Goal: Check status: Check status

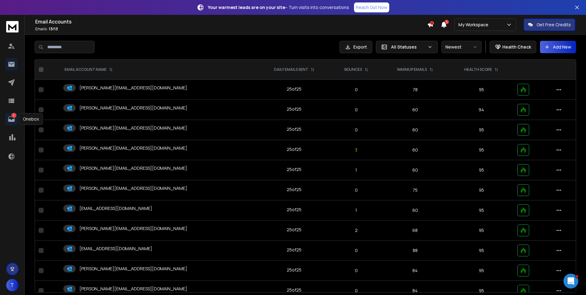
click at [11, 120] on icon at bounding box center [11, 119] width 6 height 6
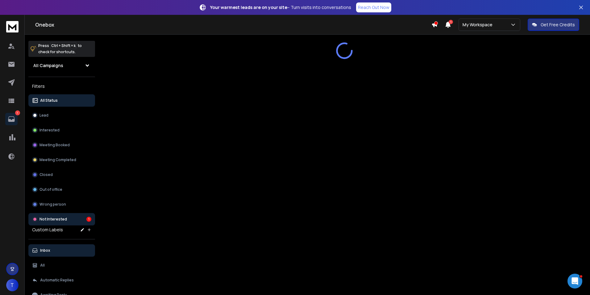
click at [59, 218] on p "Not Interested" at bounding box center [53, 218] width 27 height 5
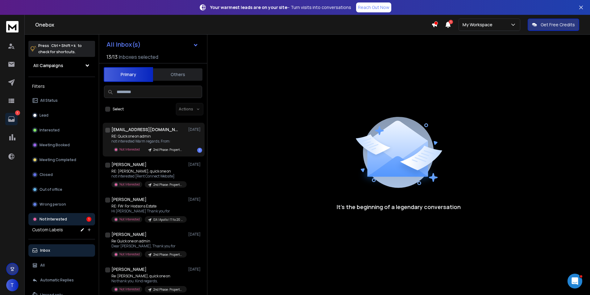
click at [146, 138] on p "RE: Quick one on admin" at bounding box center [148, 136] width 74 height 5
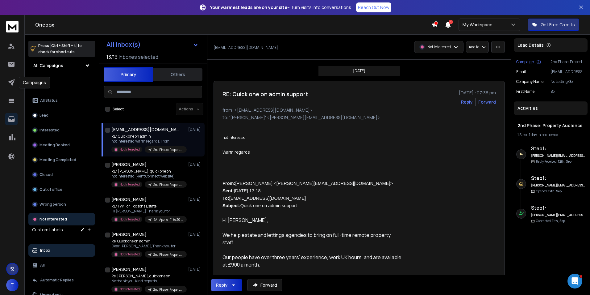
drag, startPoint x: 10, startPoint y: 83, endPoint x: 89, endPoint y: 136, distance: 95.0
click at [10, 83] on icon at bounding box center [11, 82] width 6 height 6
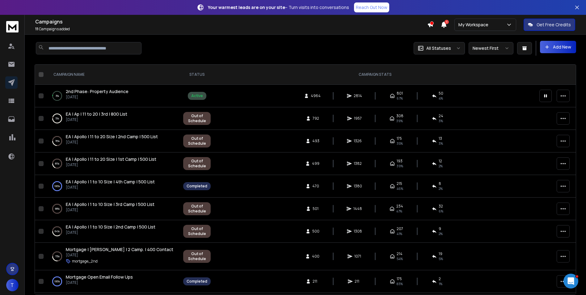
click at [119, 93] on span "2nd Phase: Property Audience" at bounding box center [97, 91] width 63 height 6
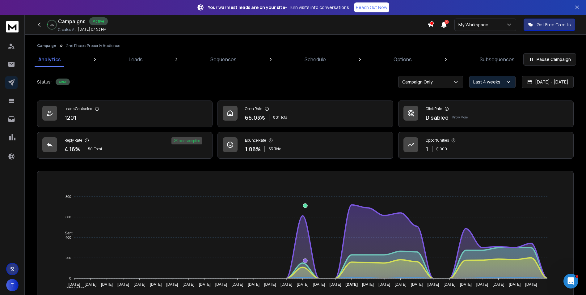
click at [505, 84] on icon "button" at bounding box center [508, 82] width 6 height 6
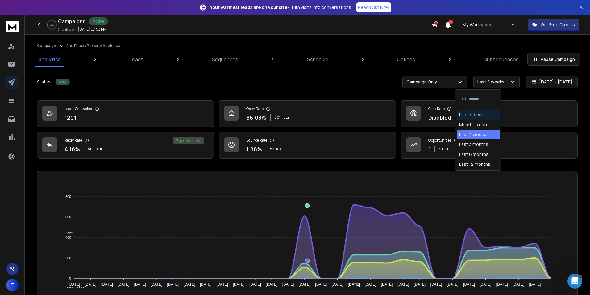
click at [479, 116] on div "Last 7 days" at bounding box center [470, 114] width 23 height 6
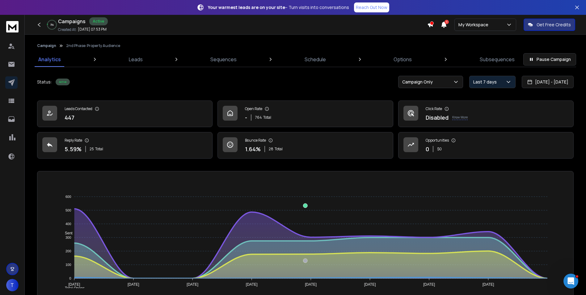
click at [484, 85] on button "Last 7 days" at bounding box center [492, 82] width 46 height 12
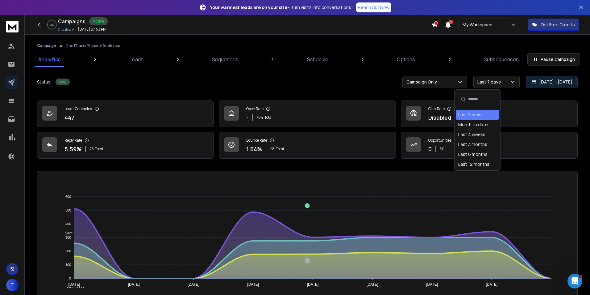
click at [535, 83] on button "[DATE] - [DATE]" at bounding box center [552, 82] width 52 height 12
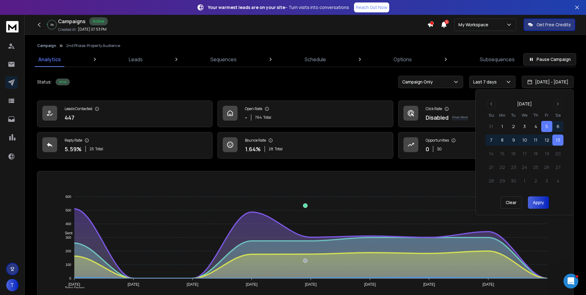
click at [503, 139] on button "8" at bounding box center [501, 139] width 11 height 11
click at [560, 140] on button "13" at bounding box center [557, 139] width 11 height 11
click at [504, 138] on button "8" at bounding box center [501, 139] width 11 height 11
click at [546, 128] on button "5" at bounding box center [546, 126] width 11 height 11
click at [556, 127] on button "6" at bounding box center [557, 126] width 11 height 11
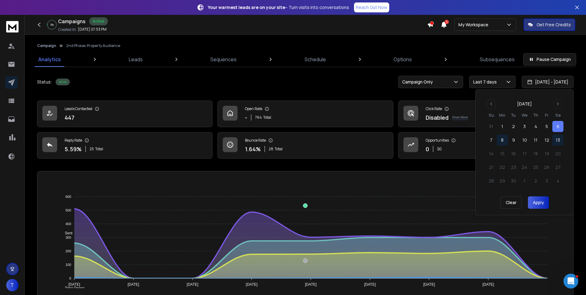
click at [502, 140] on button "8" at bounding box center [501, 139] width 11 height 11
click at [558, 140] on button "13" at bounding box center [557, 139] width 11 height 11
click at [557, 127] on button "6" at bounding box center [557, 126] width 11 height 11
click at [501, 140] on button "8" at bounding box center [501, 139] width 11 height 11
click at [558, 141] on button "13" at bounding box center [557, 139] width 11 height 11
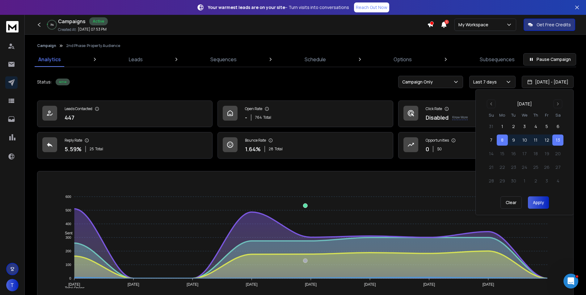
click at [548, 139] on button "12" at bounding box center [546, 139] width 11 height 11
click at [542, 199] on button "Apply" at bounding box center [538, 202] width 21 height 12
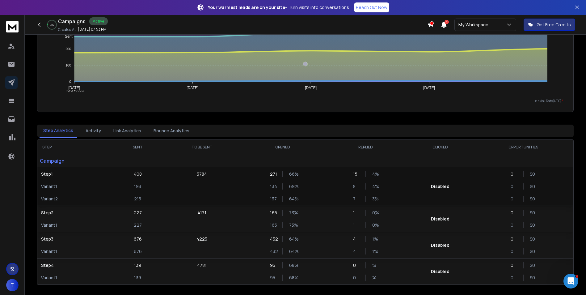
scroll to position [197, 0]
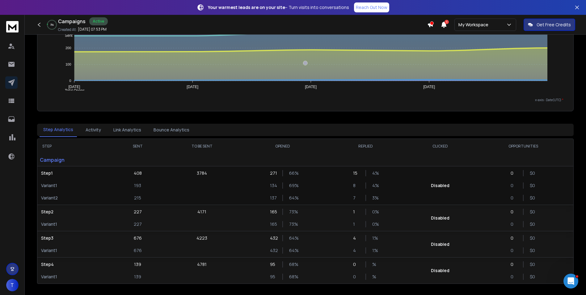
click at [137, 172] on p "408" at bounding box center [138, 173] width 8 height 6
drag, startPoint x: 137, startPoint y: 172, endPoint x: 137, endPoint y: 211, distance: 39.2
click at [137, 211] on p "227" at bounding box center [138, 211] width 8 height 6
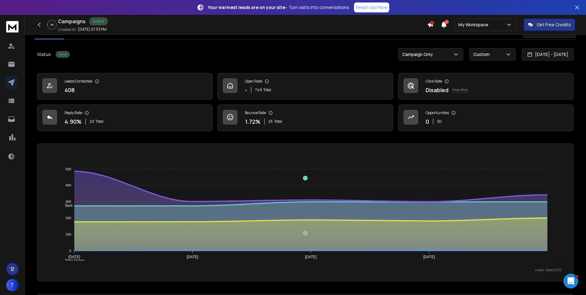
scroll to position [154, 0]
